Goal: Communication & Community: Answer question/provide support

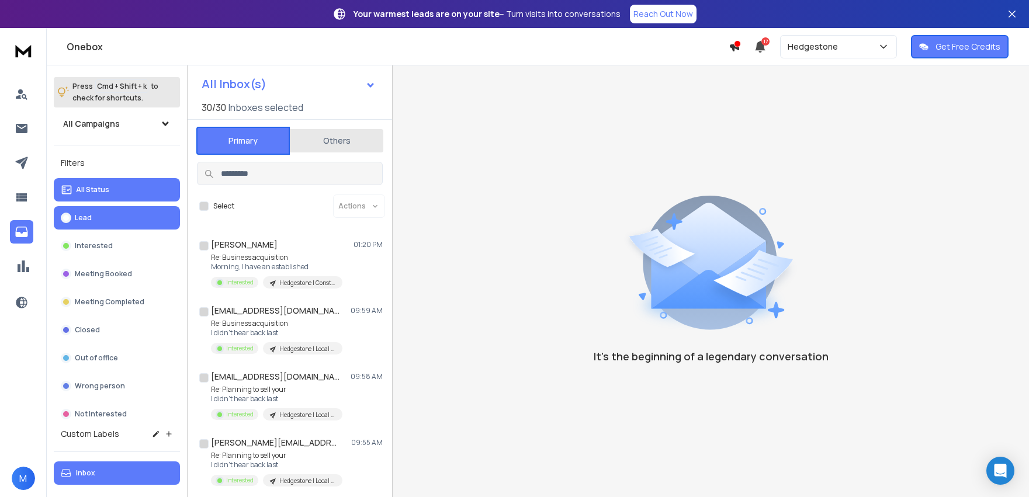
click at [90, 217] on p "Lead" at bounding box center [83, 217] width 17 height 9
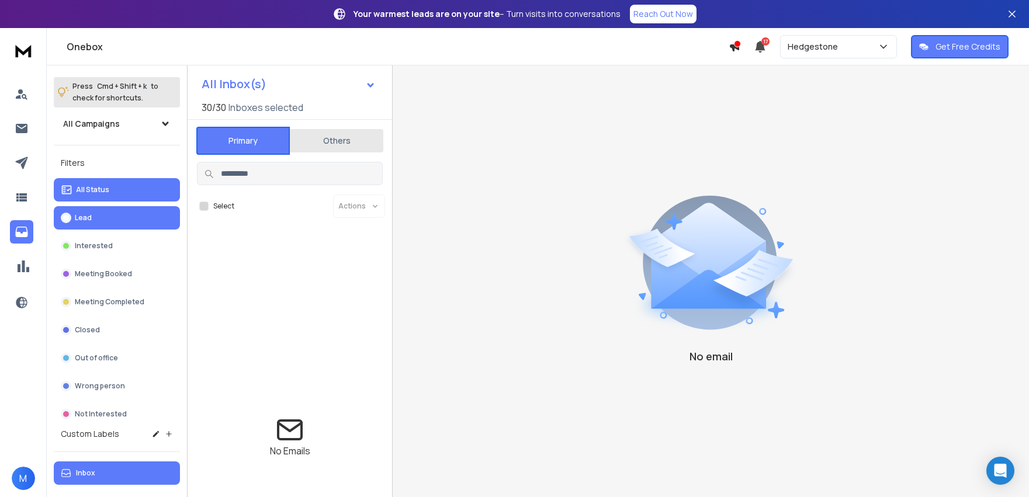
click at [97, 183] on button "All Status" at bounding box center [117, 189] width 126 height 23
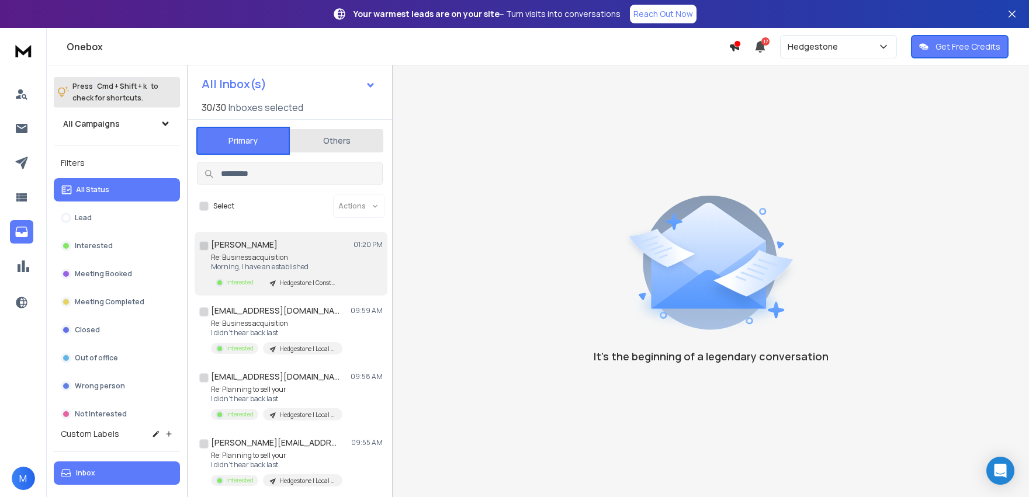
click at [322, 247] on div "[PERSON_NAME] 01:20 PM" at bounding box center [297, 245] width 172 height 12
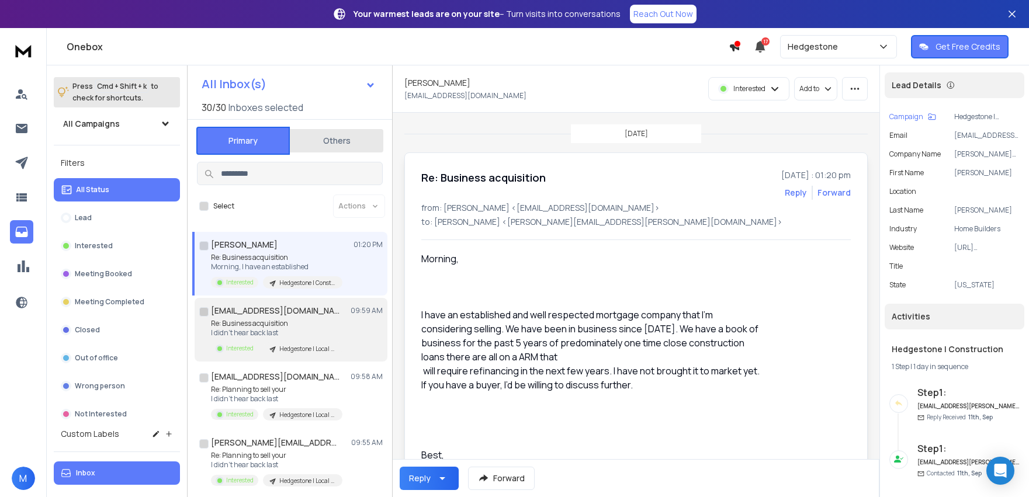
click at [295, 324] on p "Re: Business acquisition" at bounding box center [277, 323] width 132 height 9
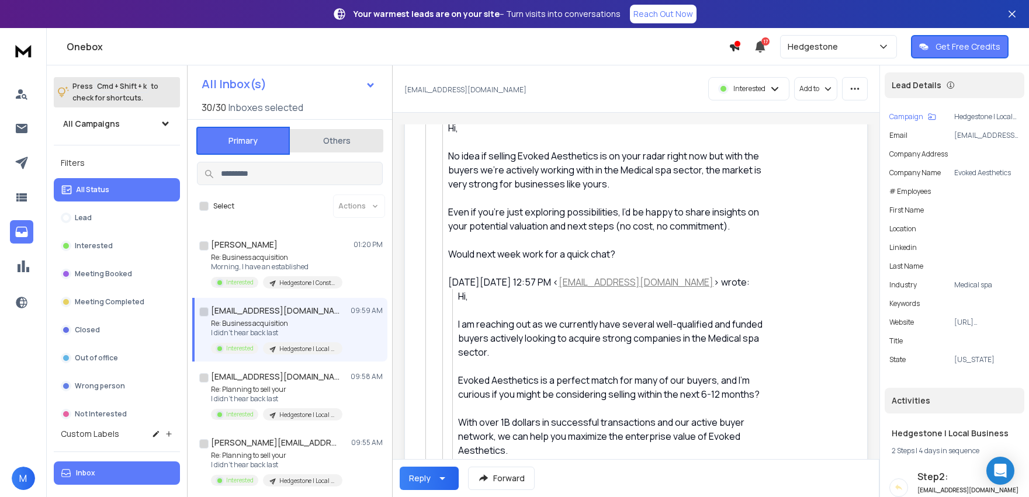
scroll to position [305, 0]
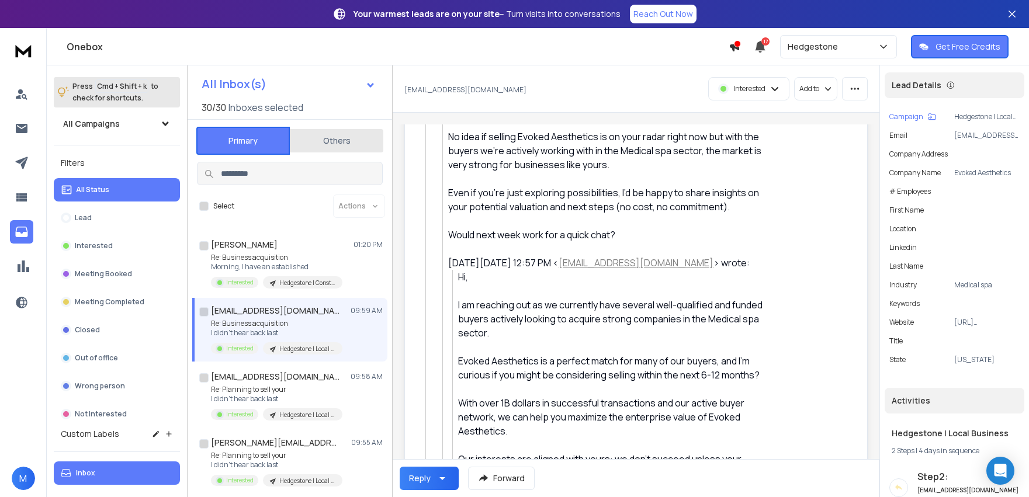
click at [313, 317] on div "[EMAIL_ADDRESS][DOMAIN_NAME] 09:59 AM Re: Business acquisition I didn't hear ba…" at bounding box center [297, 330] width 172 height 50
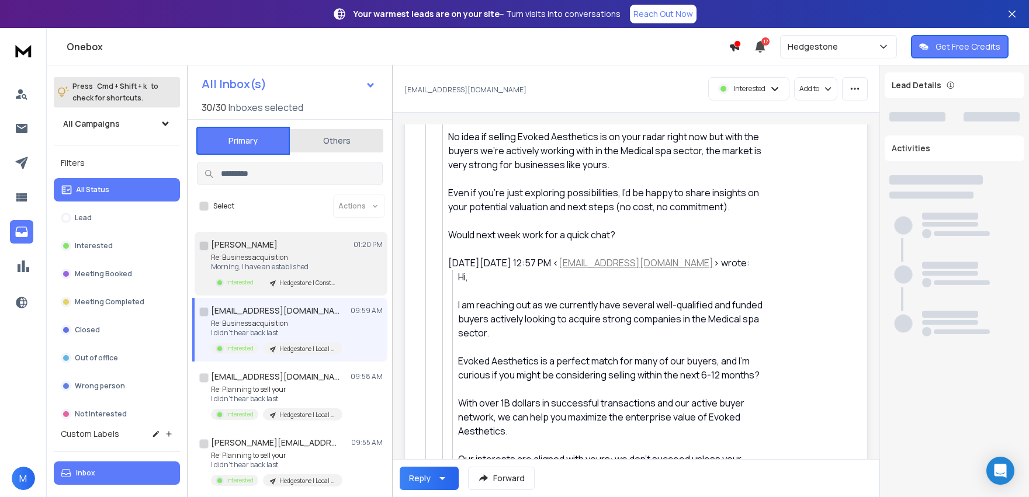
click at [295, 269] on p "Morning, I have an established" at bounding box center [277, 266] width 132 height 9
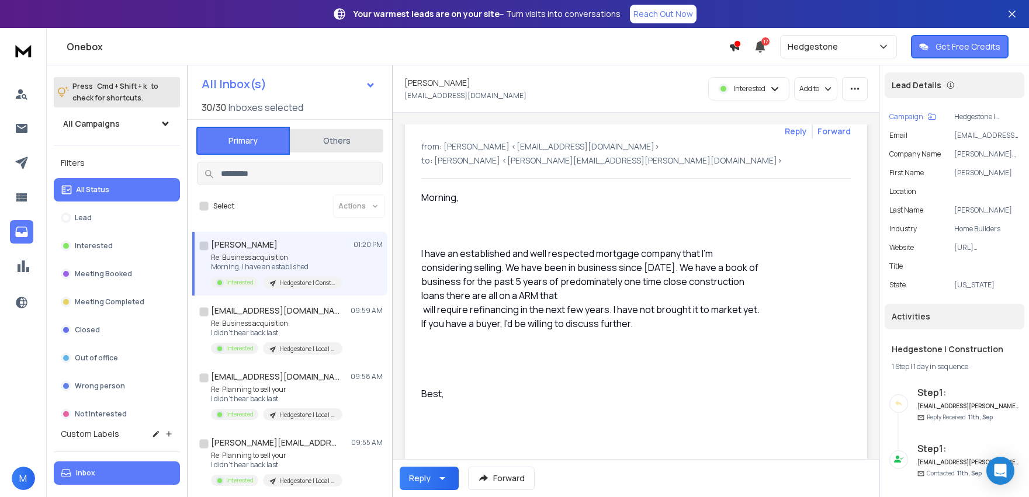
scroll to position [37, 0]
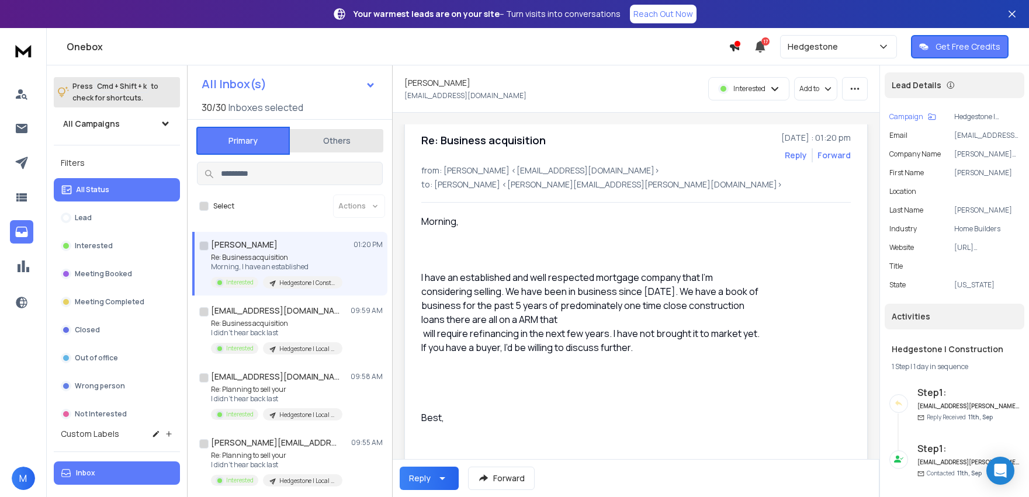
click at [795, 153] on button "Reply" at bounding box center [796, 156] width 22 height 12
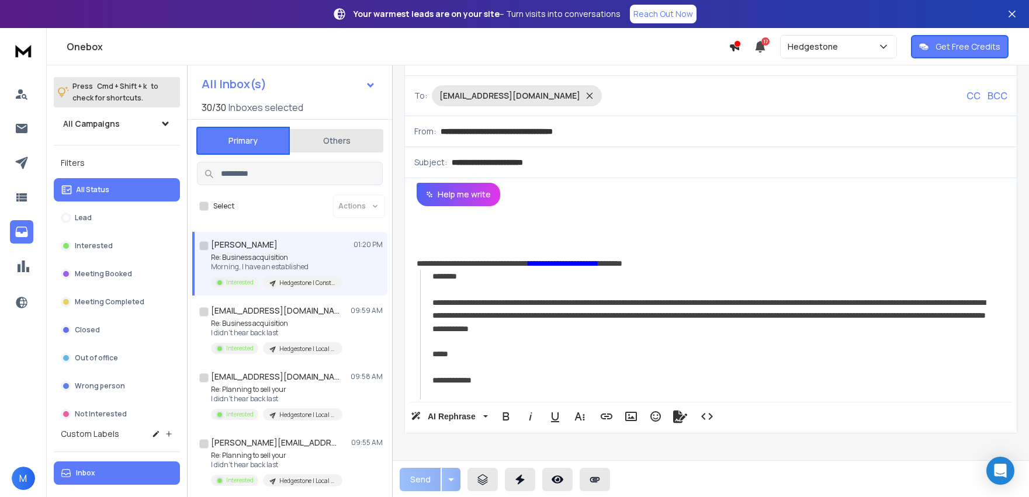
scroll to position [0, 0]
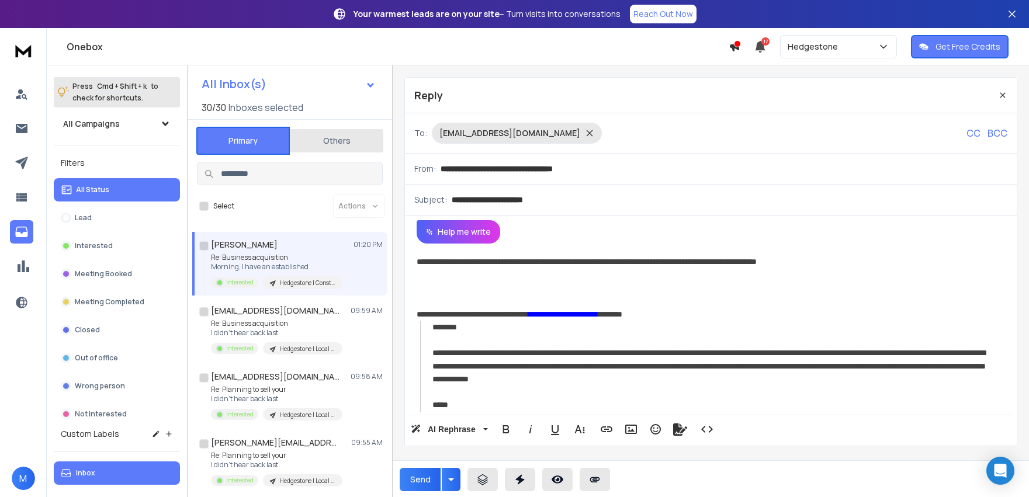
click at [645, 260] on div "**********" at bounding box center [709, 328] width 609 height 169
click at [944, 262] on div "**********" at bounding box center [709, 328] width 609 height 169
click at [416, 476] on button "Send" at bounding box center [420, 479] width 41 height 23
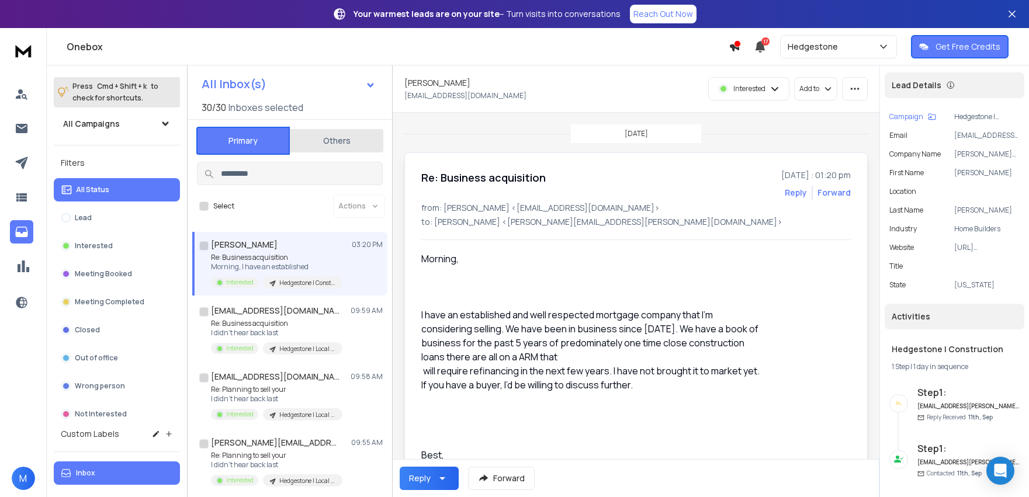
click at [832, 191] on div "Forward" at bounding box center [834, 193] width 33 height 12
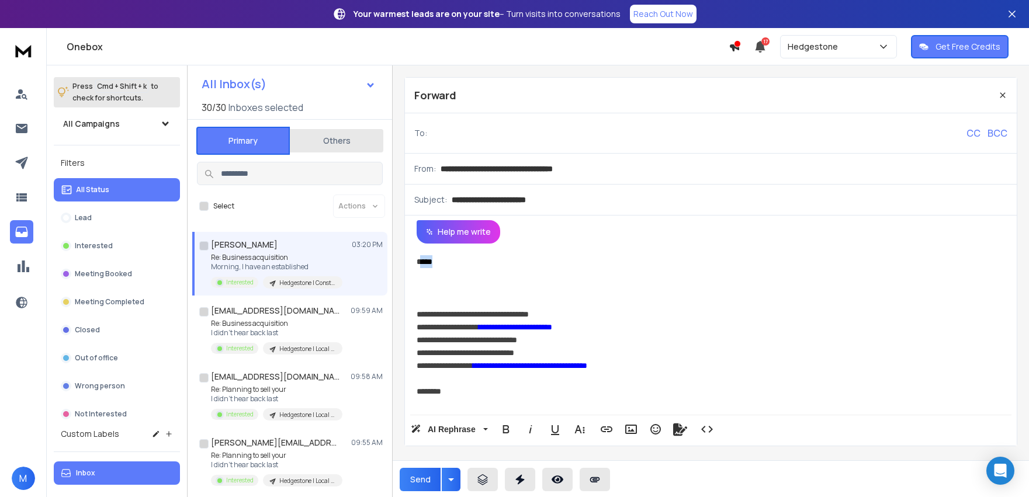
drag, startPoint x: 445, startPoint y: 260, endPoint x: 402, endPoint y: 258, distance: 43.3
click at [406, 257] on div "**********" at bounding box center [709, 328] width 609 height 169
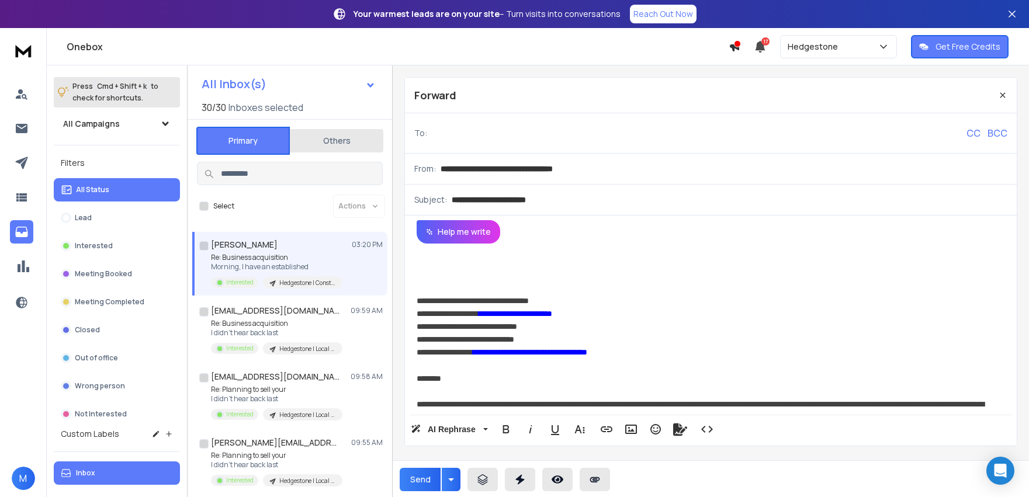
click at [458, 136] on input at bounding box center [473, 133] width 82 height 21
type input "**********"
click at [417, 478] on button "Send" at bounding box center [420, 479] width 41 height 23
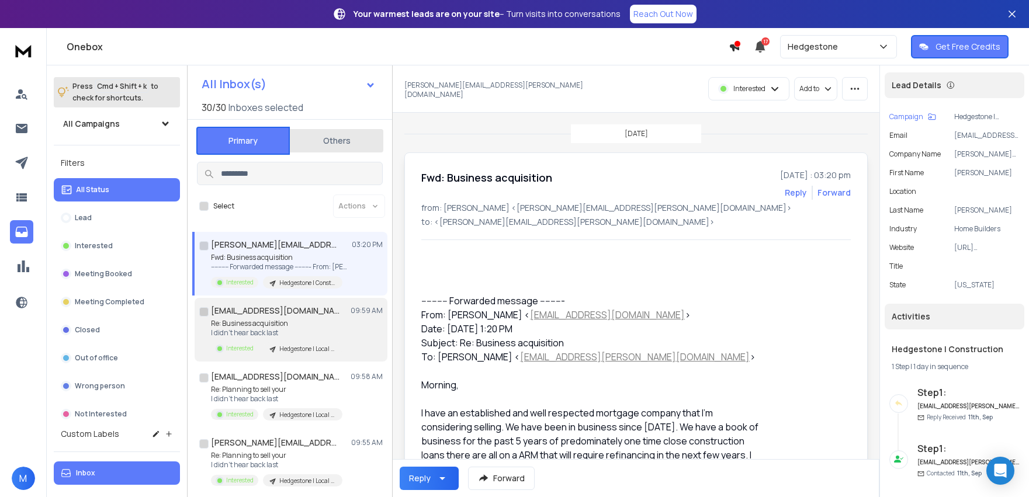
click at [279, 323] on p "Re: Business acquisition" at bounding box center [277, 323] width 132 height 9
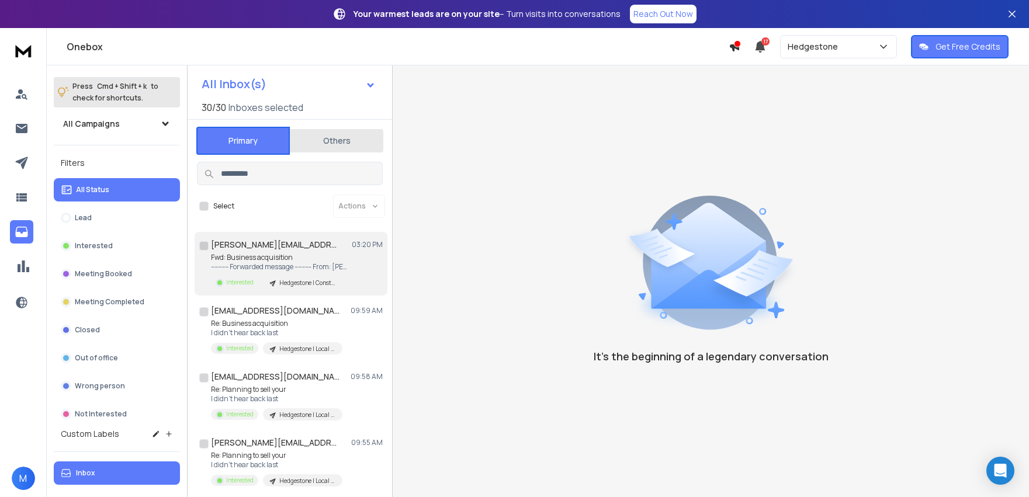
click at [268, 257] on p "Fwd: Business acquisition" at bounding box center [281, 257] width 140 height 9
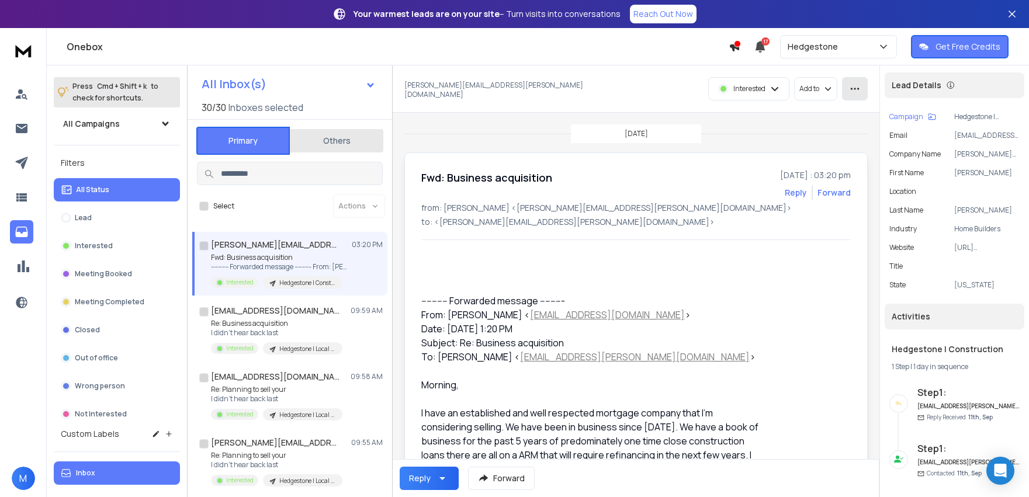
click at [855, 89] on icon "button" at bounding box center [855, 89] width 9 height 2
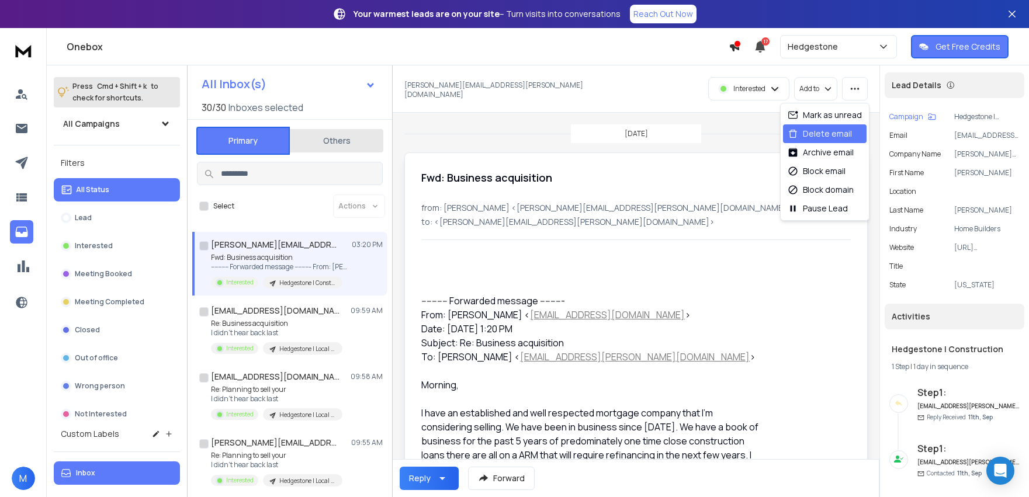
click at [827, 134] on div "Delete email" at bounding box center [820, 134] width 64 height 12
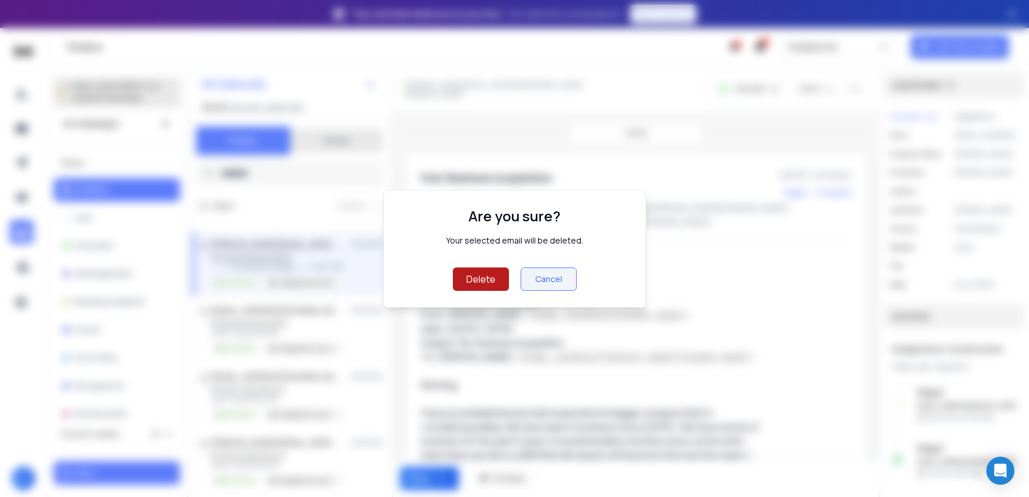
click at [488, 278] on button "Delete" at bounding box center [481, 279] width 56 height 23
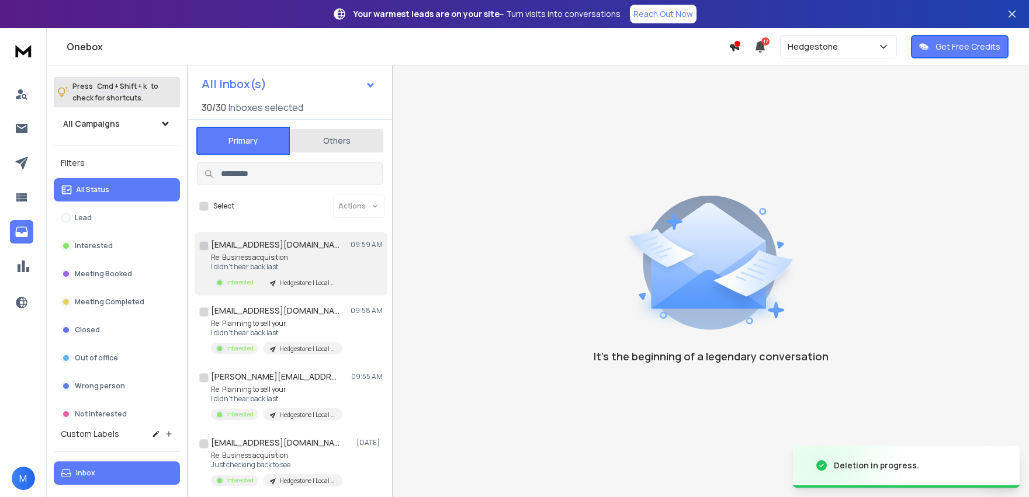
click at [289, 251] on div "[EMAIL_ADDRESS][DOMAIN_NAME] 09:59 AM Re: Business acquisition I didn't hear ba…" at bounding box center [297, 264] width 172 height 50
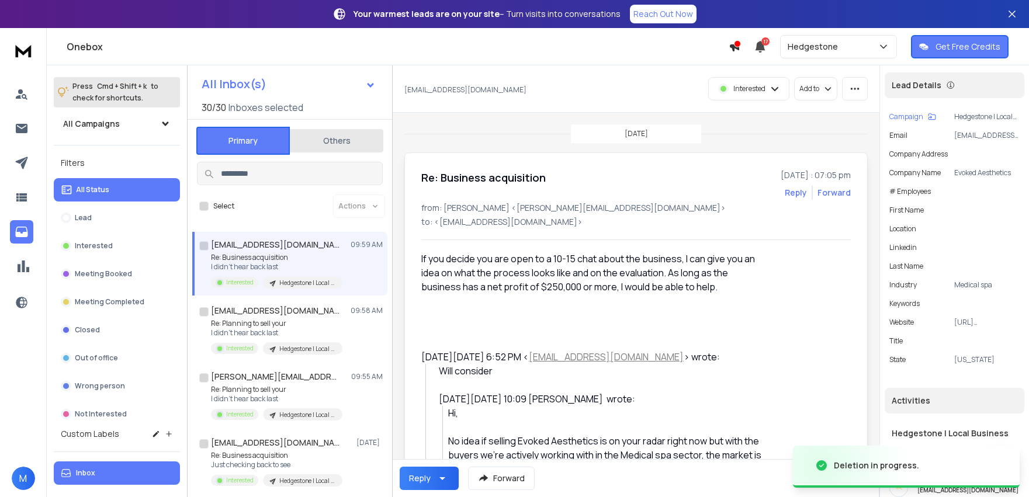
click at [110, 185] on button "All Status" at bounding box center [117, 189] width 126 height 23
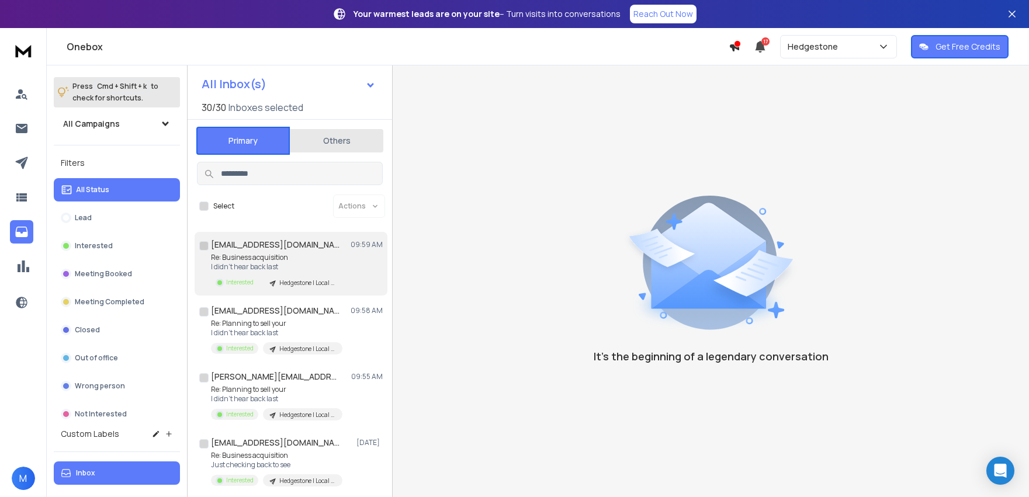
click at [278, 253] on p "Re: Business acquisition" at bounding box center [277, 257] width 132 height 9
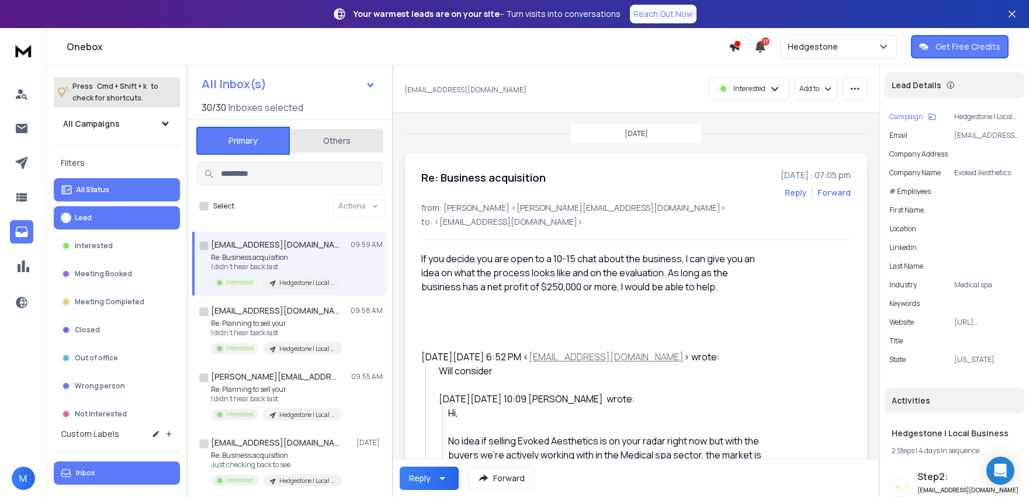
click at [98, 221] on button "Lead" at bounding box center [117, 217] width 126 height 23
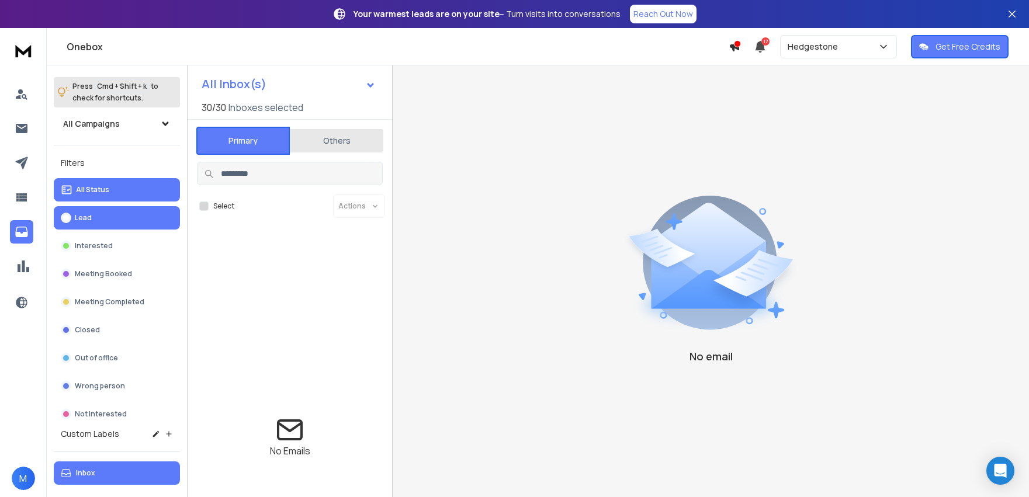
click at [104, 186] on p "All Status" at bounding box center [92, 189] width 33 height 9
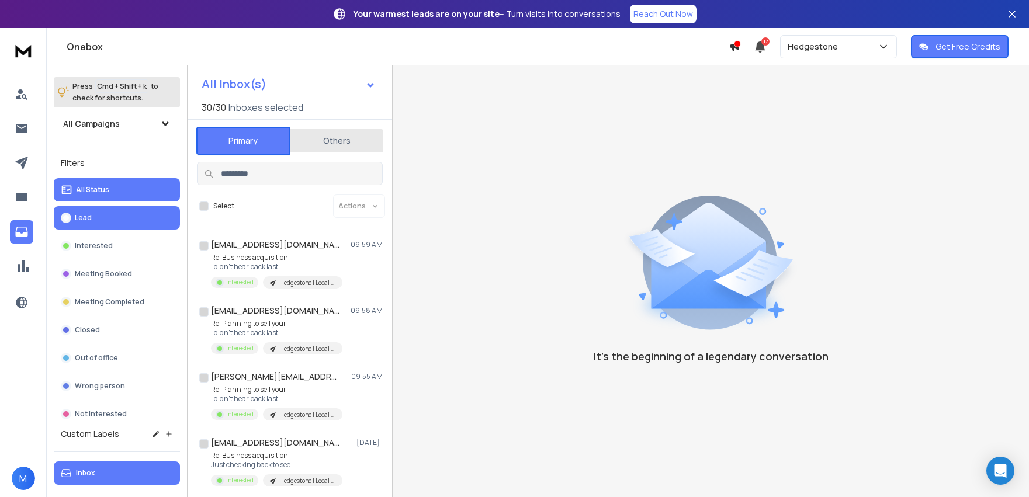
click at [105, 220] on button "Lead" at bounding box center [117, 217] width 126 height 23
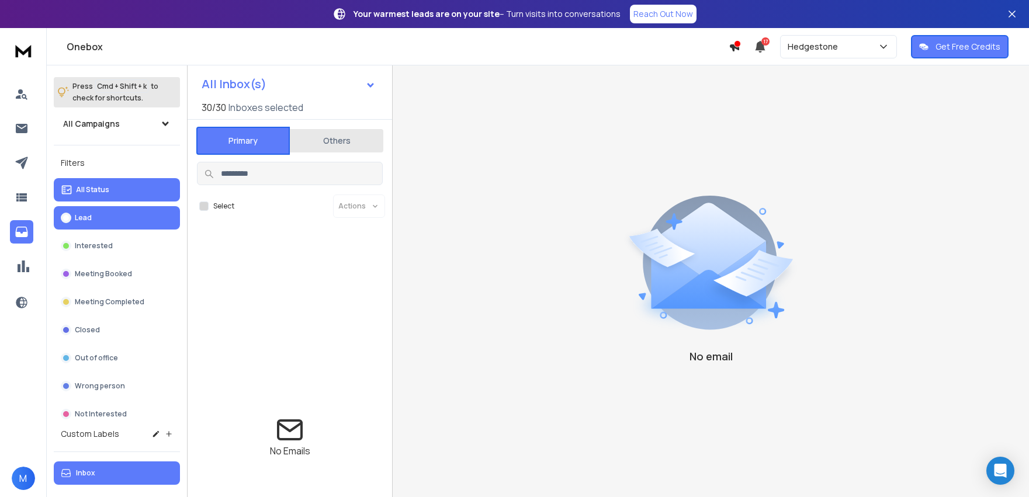
click at [88, 186] on p "All Status" at bounding box center [92, 189] width 33 height 9
